Goal: Task Accomplishment & Management: Use online tool/utility

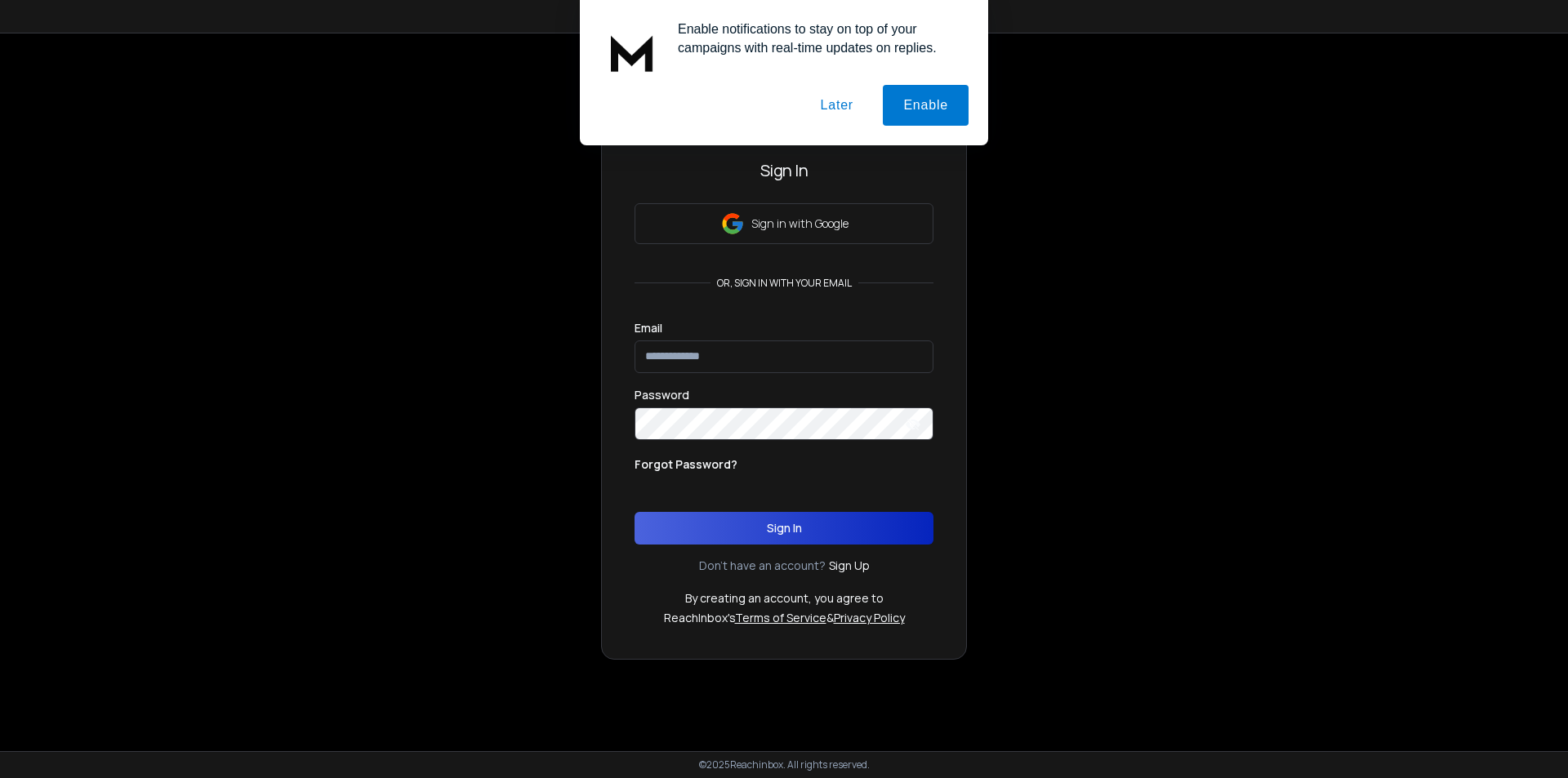
click at [699, 361] on input "email" at bounding box center [784, 357] width 299 height 32
type input "**********"
click at [768, 530] on button "Sign In" at bounding box center [784, 528] width 299 height 32
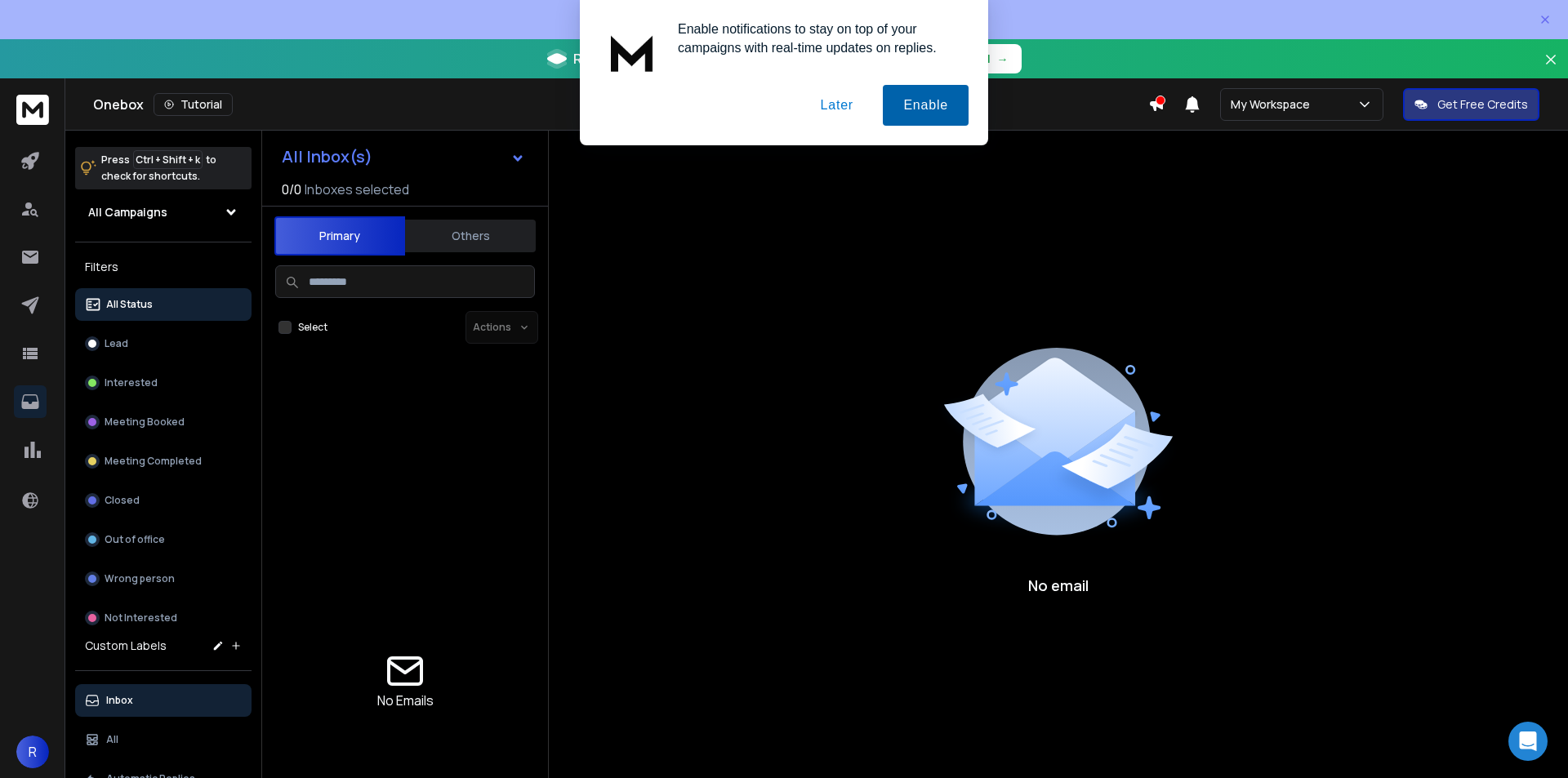
click at [898, 102] on button "Enable" at bounding box center [925, 105] width 86 height 41
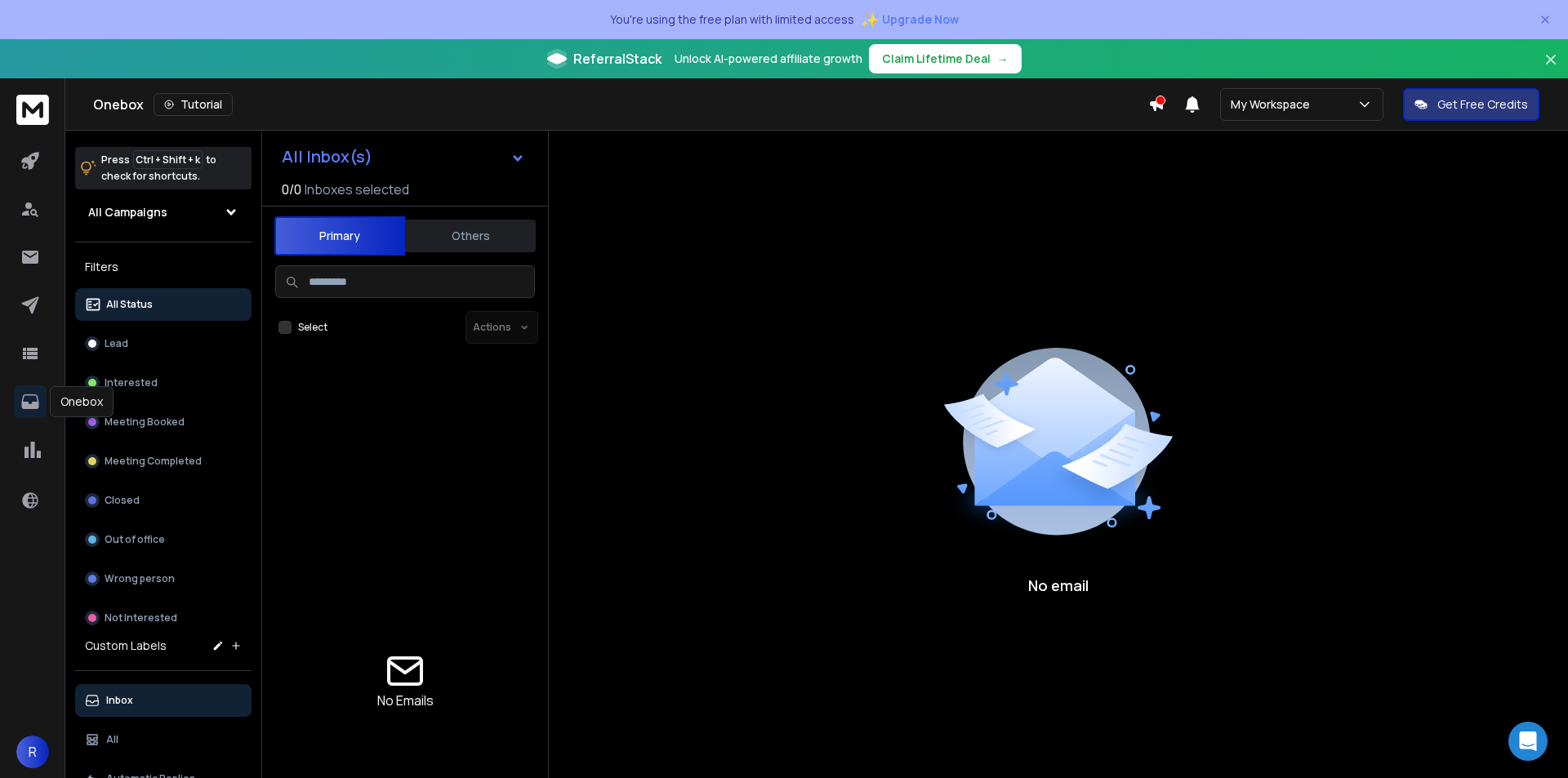
click at [43, 397] on link at bounding box center [30, 401] width 32 height 32
click at [1545, 55] on icon "Close banner" at bounding box center [1550, 59] width 14 height 14
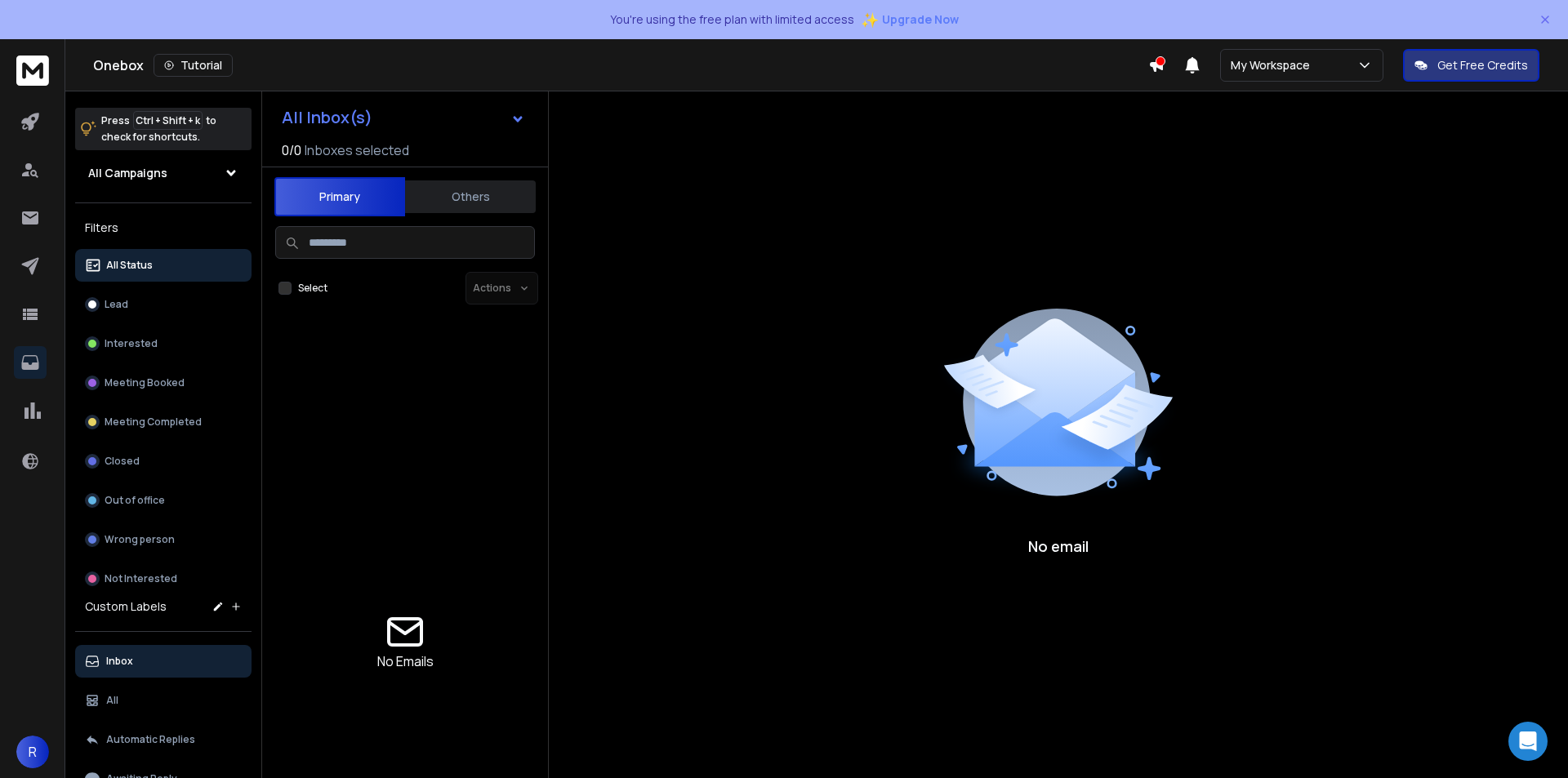
click at [446, 198] on button "Others" at bounding box center [470, 196] width 131 height 36
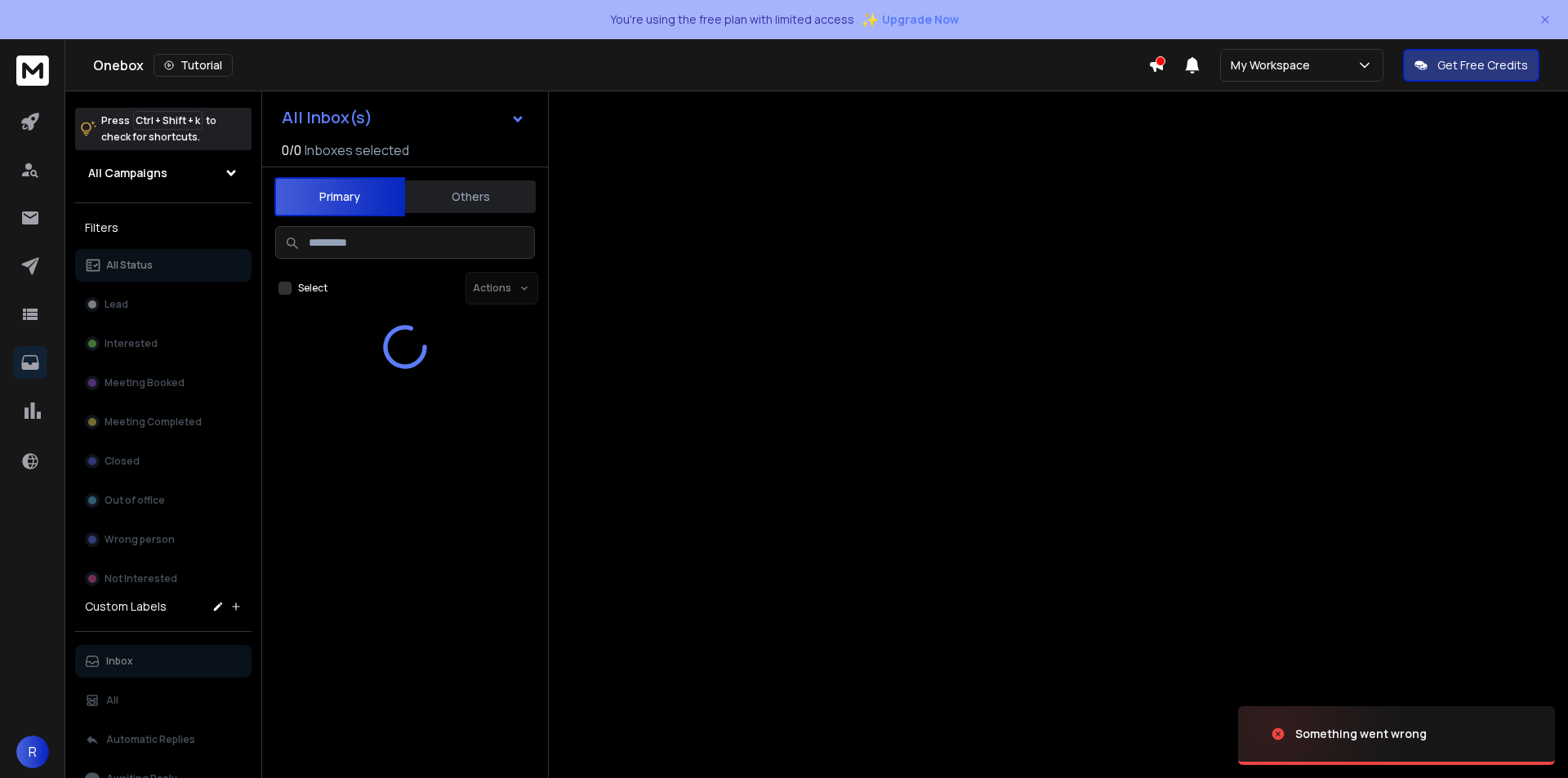
click at [356, 210] on button "Primary" at bounding box center [340, 196] width 131 height 39
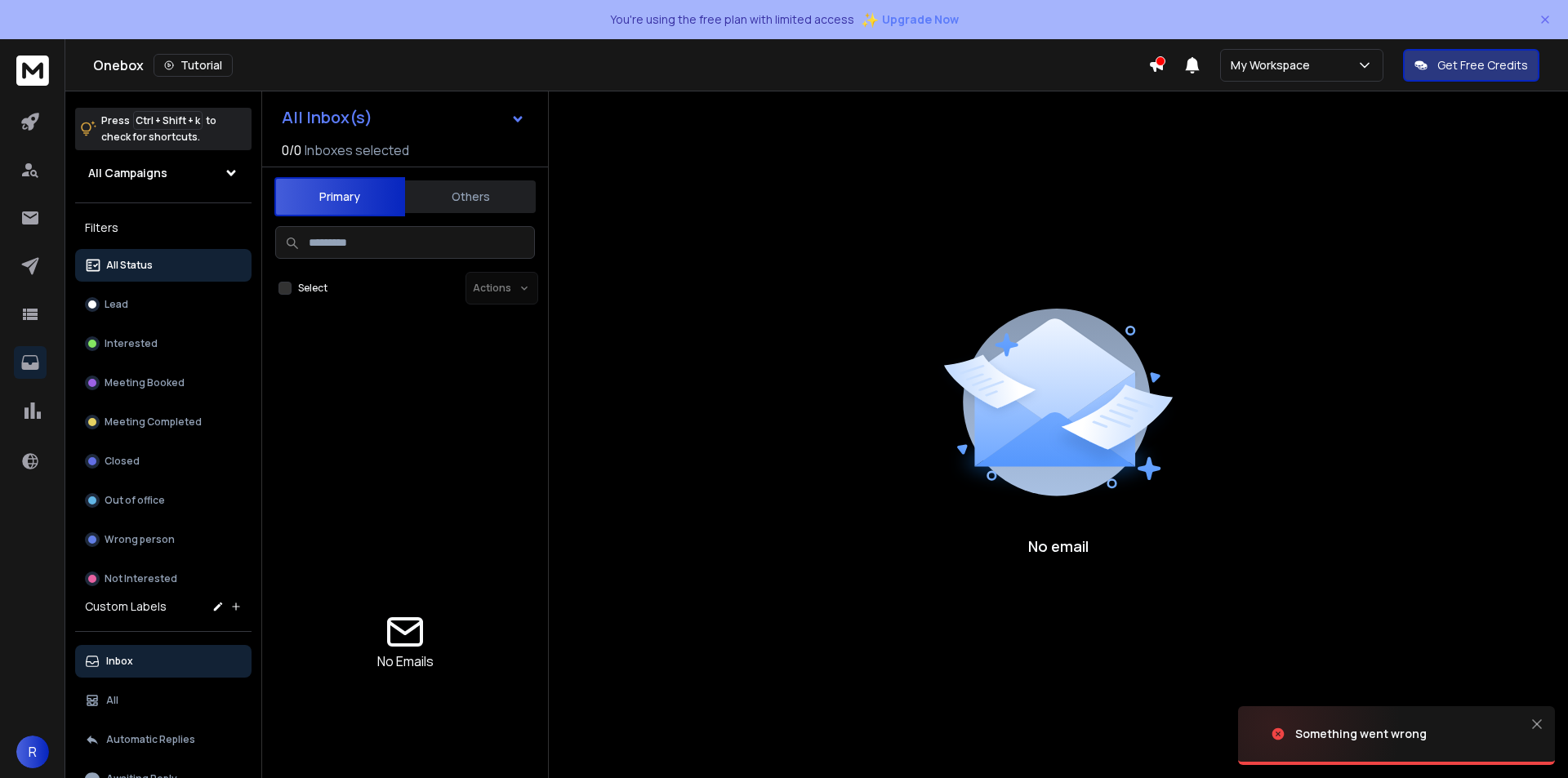
click at [1323, 728] on div "Something went wrong" at bounding box center [1361, 734] width 132 height 16
